Goal: Communication & Community: Answer question/provide support

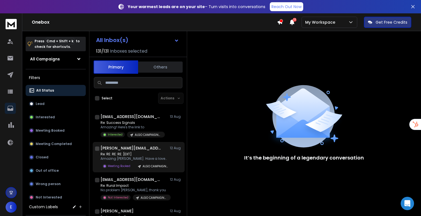
click at [133, 149] on h1 "[PERSON_NAME][EMAIL_ADDRESS][PERSON_NAME][DOMAIN_NAME] +1" at bounding box center [130, 148] width 61 height 6
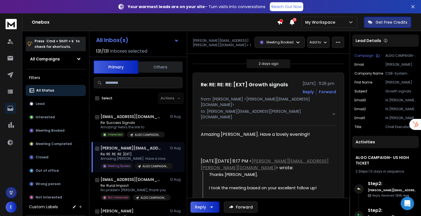
click at [210, 205] on icon "button" at bounding box center [211, 207] width 7 height 7
click at [211, 198] on div "Reply All" at bounding box center [203, 192] width 29 height 11
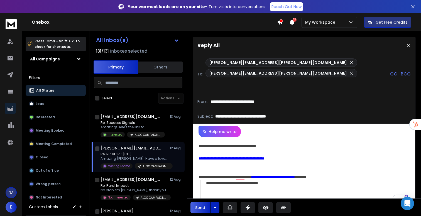
click at [197, 206] on button "Send" at bounding box center [199, 207] width 19 height 11
click at [238, 67] on div "[PERSON_NAME][EMAIL_ADDRESS][PERSON_NAME][DOMAIN_NAME]" at bounding box center [281, 62] width 152 height 8
click at [278, 70] on p "[PERSON_NAME][EMAIL_ADDRESS][PERSON_NAME][DOMAIN_NAME]" at bounding box center [278, 73] width 138 height 6
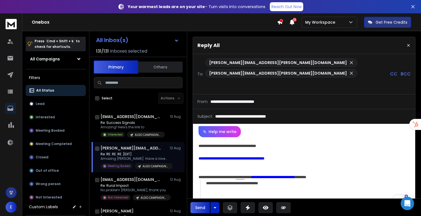
copy p
